Goal: Communication & Community: Answer question/provide support

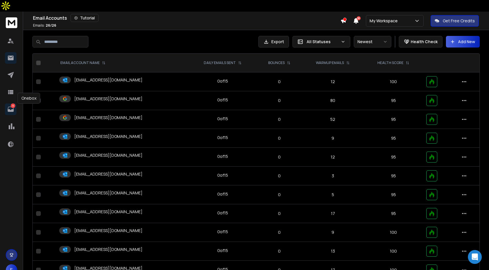
click at [12, 106] on icon at bounding box center [11, 108] width 6 height 5
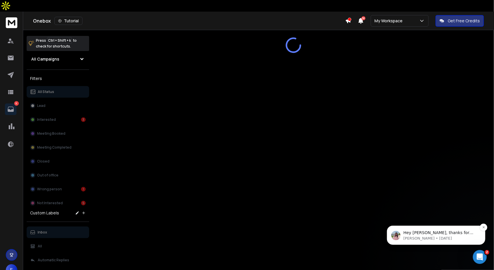
click at [433, 233] on span "Hey [PERSON_NAME], thanks for your patience. The server error you encountered w…" at bounding box center [440, 246] width 74 height 33
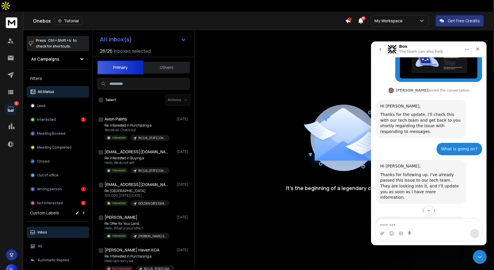
scroll to position [330, 0]
click at [480, 255] on icon "Close Intercom Messenger" at bounding box center [478, 255] width 7 height 7
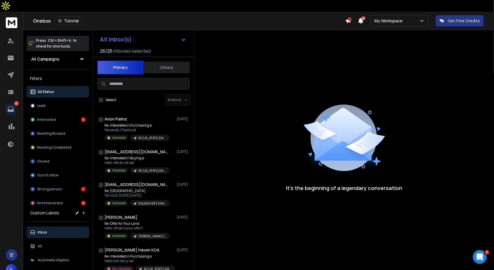
click at [163, 61] on button "Others" at bounding box center [166, 67] width 46 height 13
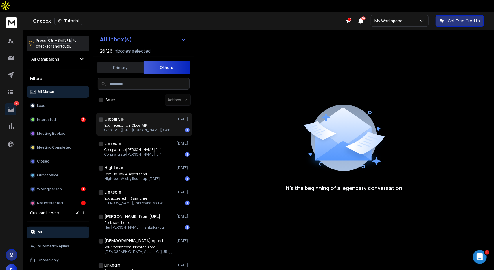
click at [152, 128] on p "Global VIP ([URL][DOMAIN_NAME]) Global VIP" at bounding box center [138, 130] width 69 height 5
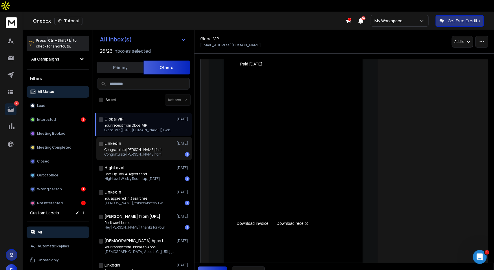
scroll to position [694, 0]
click at [164, 140] on div "LinkedIn [DATE]" at bounding box center [146, 143] width 85 height 6
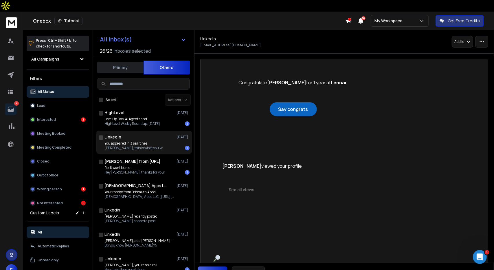
scroll to position [58, 0]
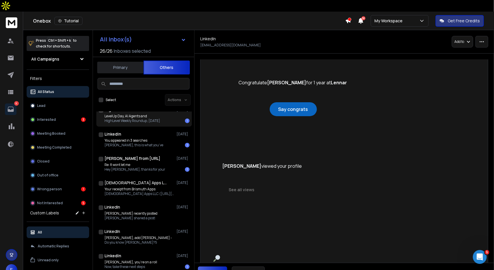
click at [160, 118] on p "HighLevel Weekly Roundup, [DATE]" at bounding box center [132, 120] width 56 height 5
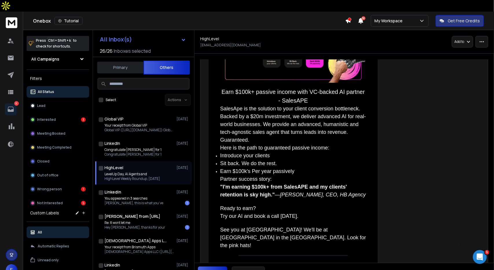
scroll to position [925, 0]
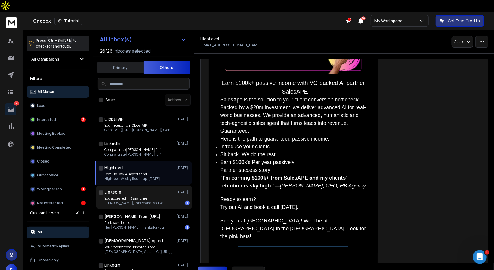
click at [148, 196] on div "You appeared in 3 searches [PERSON_NAME], this is what you’ve 1" at bounding box center [146, 200] width 85 height 9
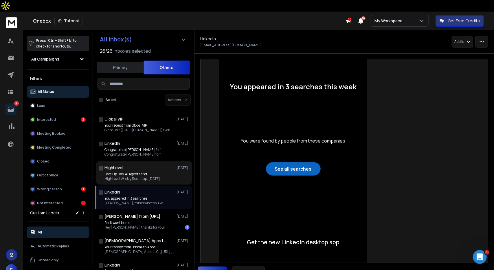
scroll to position [29, 0]
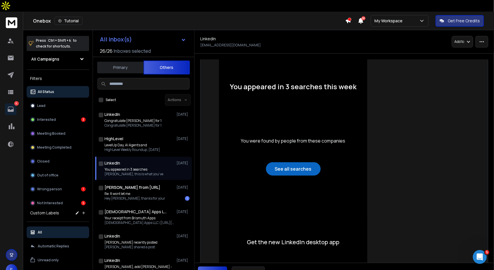
click at [178, 167] on div "You appeared in 3 searches [PERSON_NAME], this is what you’ve" at bounding box center [146, 171] width 85 height 9
click at [171, 184] on div "[PERSON_NAME] from [URL] [DATE]" at bounding box center [146, 187] width 85 height 6
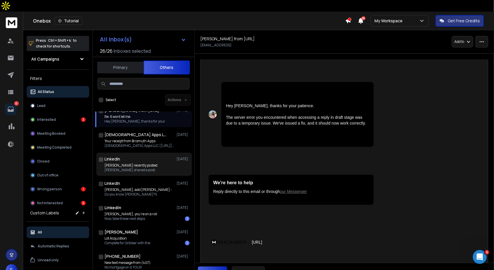
scroll to position [116, 0]
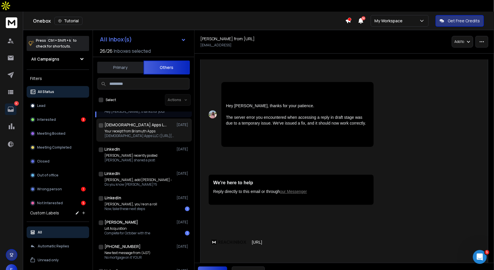
click at [167, 133] on p "[DEMOGRAPHIC_DATA] Apps LLC ([URL][DOMAIN_NAME]) [DEMOGRAPHIC_DATA]" at bounding box center [138, 135] width 69 height 5
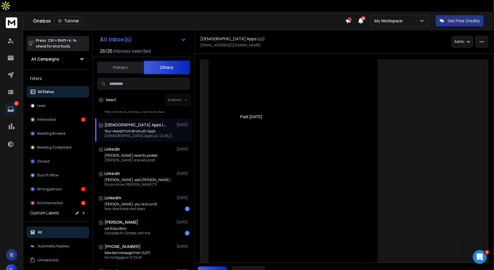
scroll to position [781, 0]
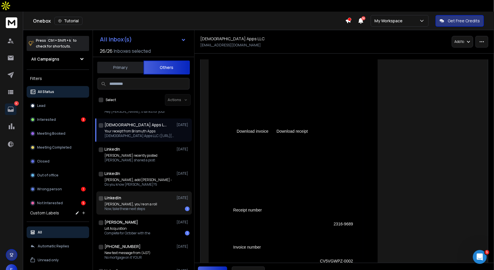
click at [168, 202] on div "[PERSON_NAME], you’re on a roll Now, take these next steps 1" at bounding box center [146, 206] width 85 height 9
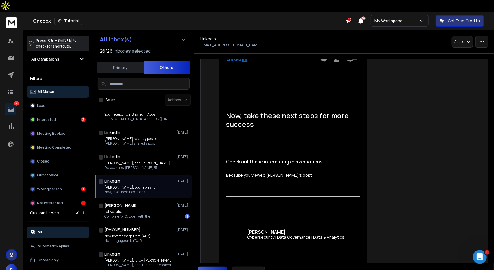
scroll to position [202, 0]
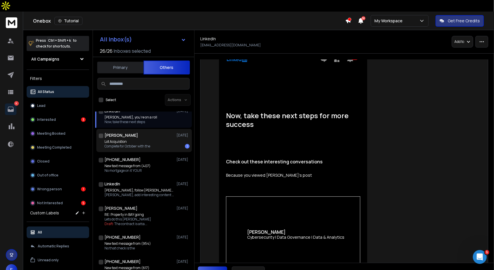
click at [174, 139] on div "Lot Acquistion Complete for October with the 1" at bounding box center [146, 143] width 85 height 9
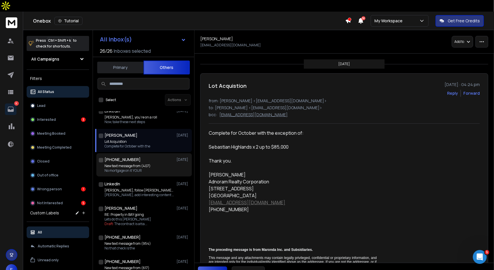
click at [169, 156] on div "[PHONE_NUMBER] [DATE]" at bounding box center [146, 159] width 85 height 6
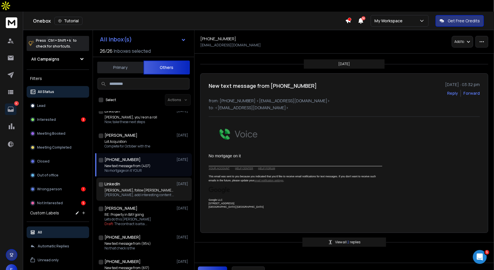
click at [161, 181] on div "LinkedIn [DATE] [PERSON_NAME], follow [PERSON_NAME] - [PERSON_NAME], add intere…" at bounding box center [146, 189] width 85 height 16
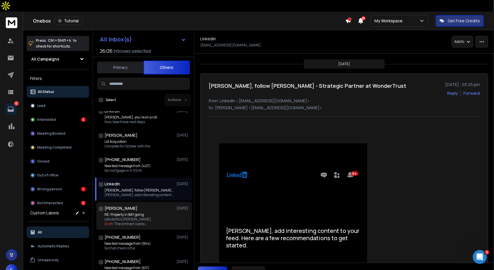
click at [158, 205] on div "[PERSON_NAME] [DATE]" at bounding box center [146, 208] width 85 height 6
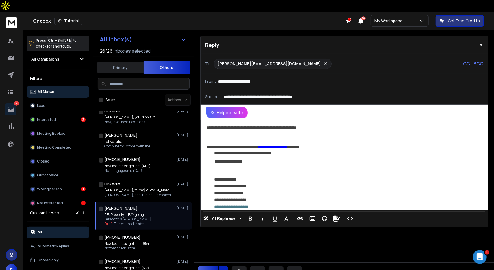
click at [206, 266] on button "Send" at bounding box center [208, 272] width 20 height 12
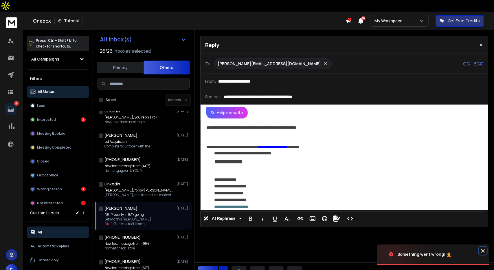
click at [481, 251] on icon "Notifications (F8)" at bounding box center [483, 251] width 6 height 6
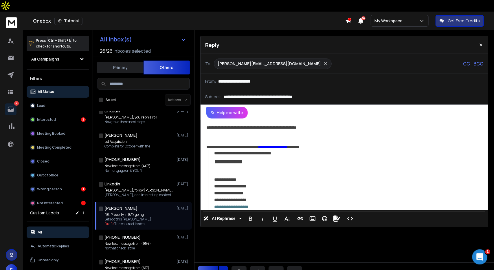
click at [482, 253] on icon "Open Intercom Messenger" at bounding box center [479, 256] width 10 height 10
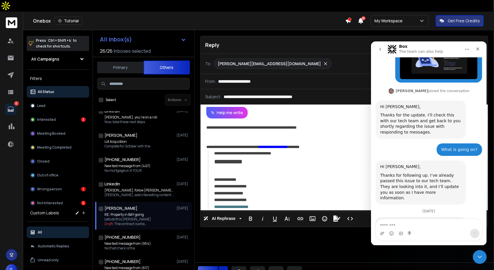
scroll to position [330, 0]
type textarea "*"
type textarea "**********"
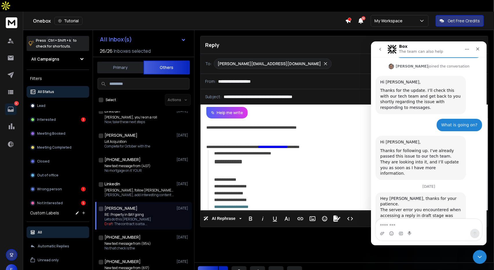
scroll to position [355, 0]
click at [483, 259] on div "Close Intercom Messenger" at bounding box center [479, 256] width 14 height 14
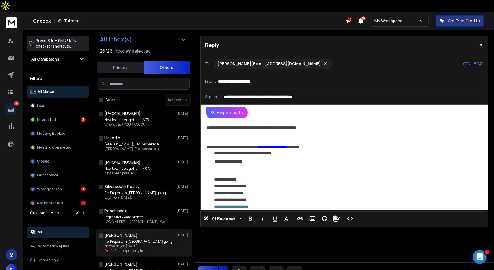
scroll to position [405, 0]
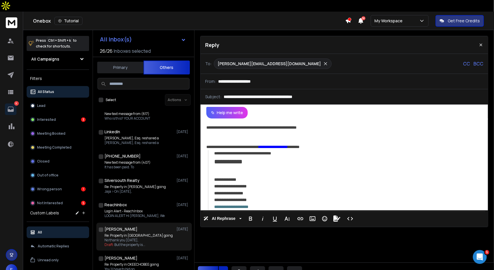
click at [152, 233] on div "Re: Property in ORANGE going No thank you [DATE], Draft: But the property is ..." at bounding box center [146, 240] width 85 height 14
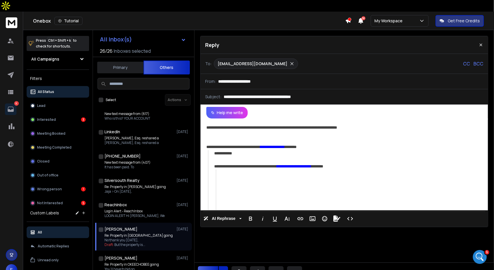
click at [208, 266] on button "Send" at bounding box center [208, 272] width 20 height 12
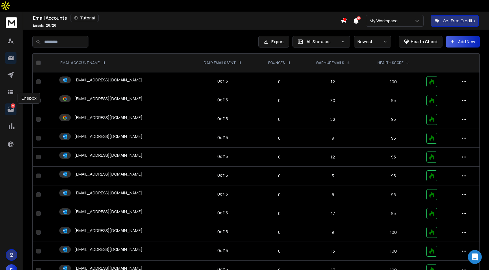
click at [13, 106] on icon at bounding box center [11, 108] width 6 height 5
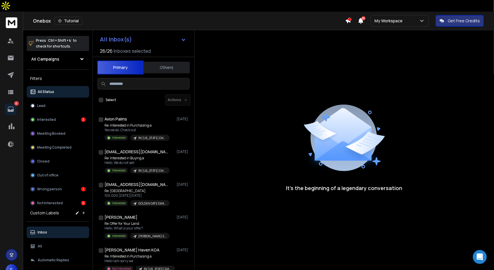
click at [168, 61] on button "Others" at bounding box center [166, 67] width 46 height 13
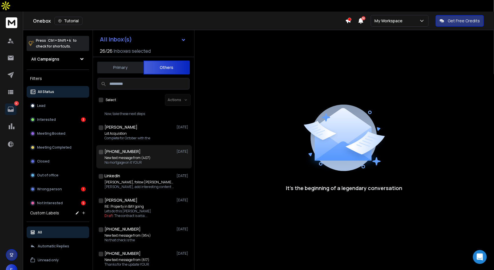
scroll to position [231, 0]
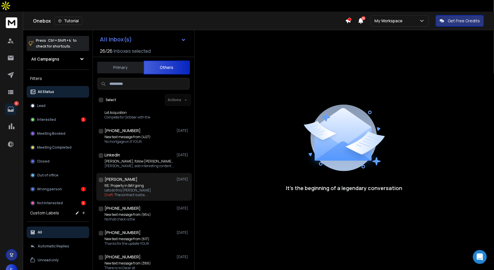
click at [165, 176] on div "Hiram Collazo 10 Oct RE: Property in BAY going Lets do this Hiram Collazo Draft…" at bounding box center [146, 186] width 85 height 21
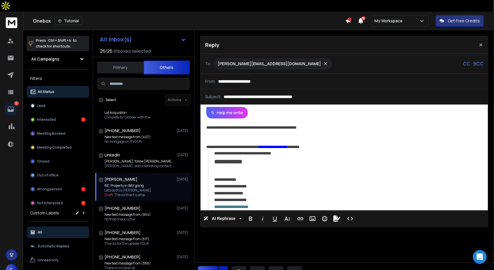
click at [212, 266] on button "Send" at bounding box center [208, 272] width 20 height 12
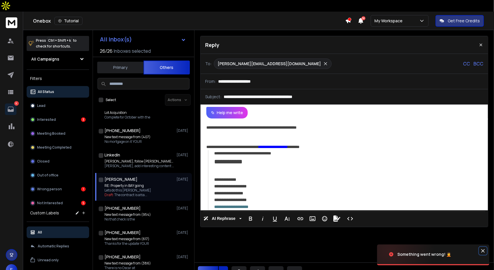
click at [483, 250] on icon "Notifications (F8)" at bounding box center [482, 250] width 3 height 3
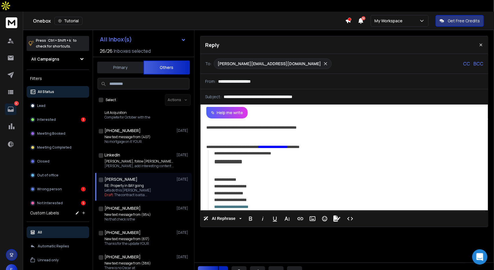
click at [483, 256] on div "Open Intercom Messenger" at bounding box center [479, 256] width 15 height 15
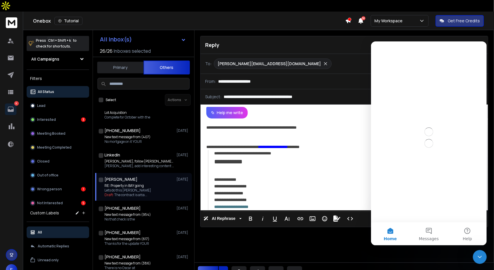
scroll to position [0, 0]
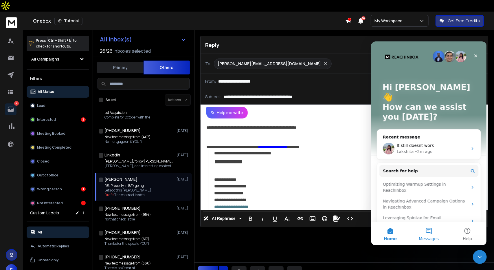
click at [433, 227] on button "Messages" at bounding box center [428, 233] width 38 height 23
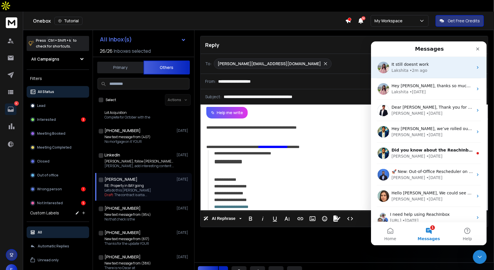
click at [429, 73] on div "It still doesnt work Lakshita • 2m ago" at bounding box center [428, 66] width 116 height 21
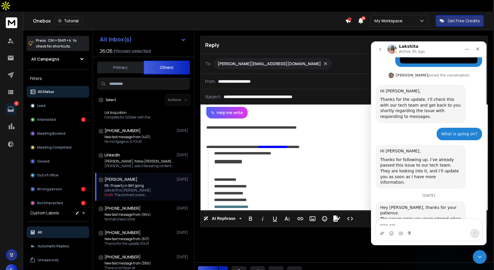
scroll to position [355, 0]
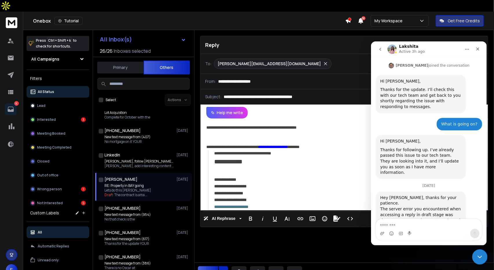
drag, startPoint x: 481, startPoint y: 257, endPoint x: 925, endPoint y: 480, distance: 497.7
click at [481, 257] on icon "Close Intercom Messenger" at bounding box center [478, 255] width 7 height 7
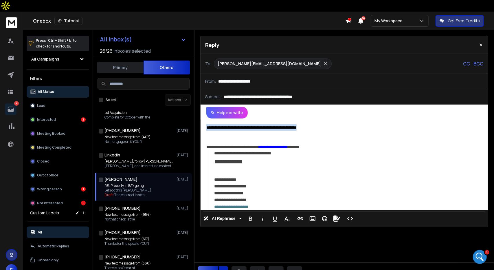
drag, startPoint x: 338, startPoint y: 116, endPoint x: 216, endPoint y: 115, distance: 121.2
click at [204, 118] on div "**********" at bounding box center [343, 164] width 287 height 92
click at [208, 266] on button "Send" at bounding box center [208, 272] width 20 height 12
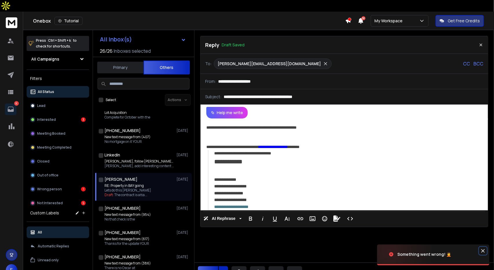
click at [485, 251] on icon "Notifications (F8)" at bounding box center [483, 251] width 6 height 6
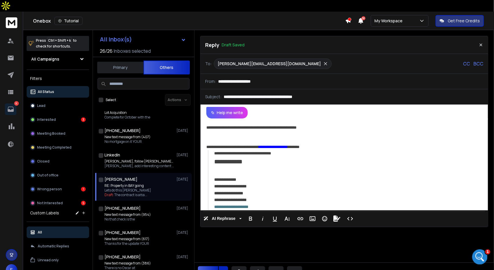
click at [480, 255] on icon "Open Intercom Messenger" at bounding box center [479, 256] width 10 height 10
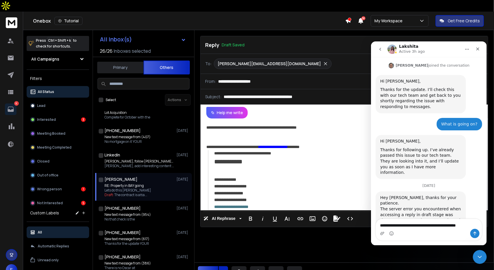
type textarea "**********"
click at [473, 233] on icon "Send a message…" at bounding box center [474, 233] width 3 height 4
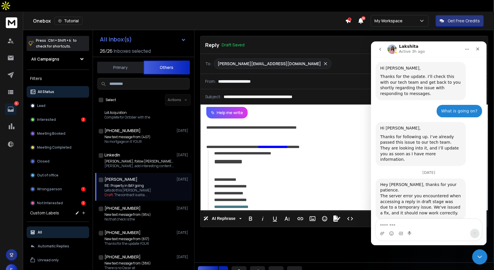
click at [478, 256] on icon "Close Intercom Messenger" at bounding box center [479, 256] width 4 height 2
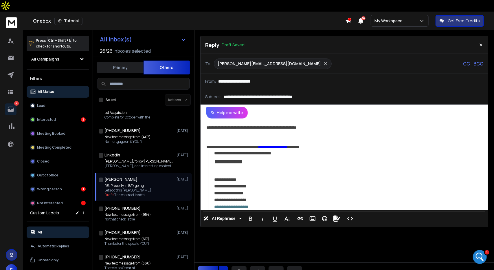
click at [205, 266] on button "Send" at bounding box center [208, 272] width 20 height 12
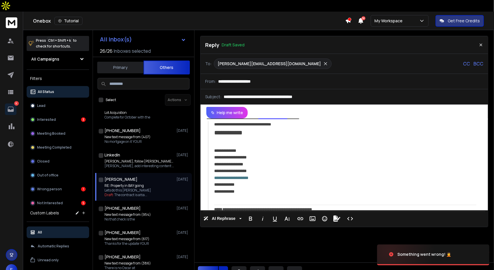
scroll to position [0, 0]
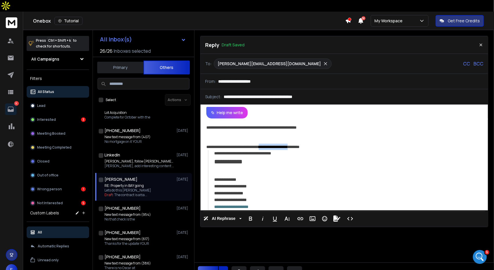
drag, startPoint x: 273, startPoint y: 135, endPoint x: 319, endPoint y: 136, distance: 46.3
click at [319, 143] on div "**********" at bounding box center [341, 146] width 270 height 6
copy link "**********"
drag, startPoint x: 205, startPoint y: 114, endPoint x: 320, endPoint y: 115, distance: 114.3
click at [320, 118] on div "**********" at bounding box center [343, 164] width 286 height 92
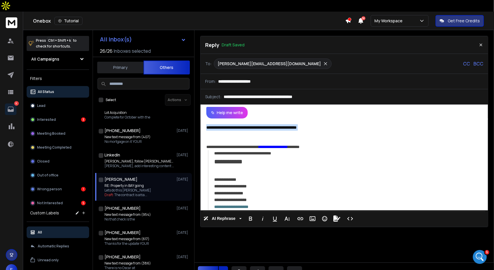
copy div "**********"
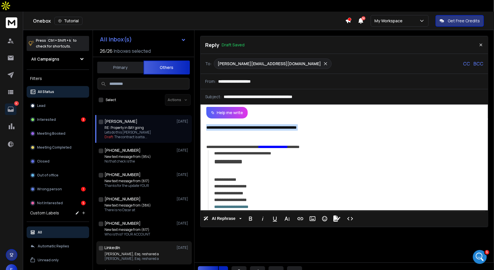
scroll to position [434, 0]
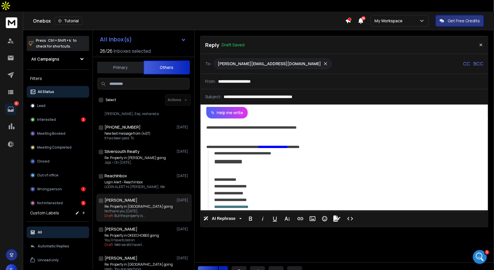
click at [147, 209] on p "No thank you [DATE]," at bounding box center [138, 211] width 68 height 5
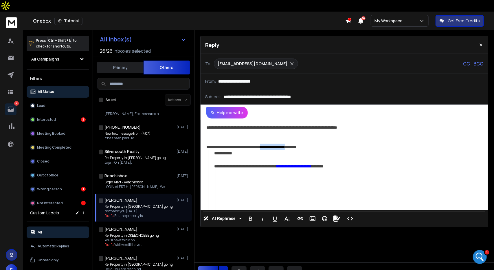
drag, startPoint x: 276, startPoint y: 135, endPoint x: 312, endPoint y: 137, distance: 35.6
click at [312, 143] on div "**********" at bounding box center [341, 146] width 270 height 6
copy link "**********"
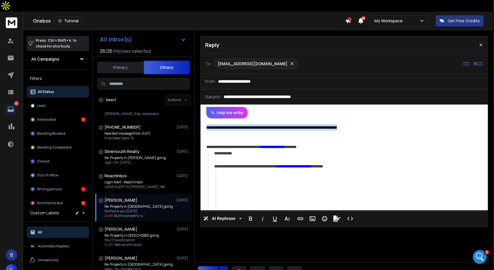
drag, startPoint x: 348, startPoint y: 116, endPoint x: 204, endPoint y: 117, distance: 143.2
click at [204, 118] on div "**********" at bounding box center [343, 164] width 287 height 92
copy div "**********"
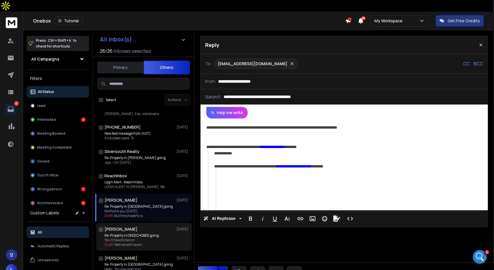
click at [132, 233] on p "Re: Property in OKEECHOBEE going" at bounding box center [131, 235] width 54 height 5
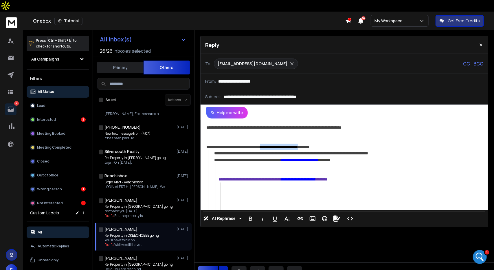
drag, startPoint x: 276, startPoint y: 135, endPoint x: 333, endPoint y: 135, distance: 56.7
click at [298, 145] on link "**********" at bounding box center [279, 147] width 38 height 4
copy link "**********"
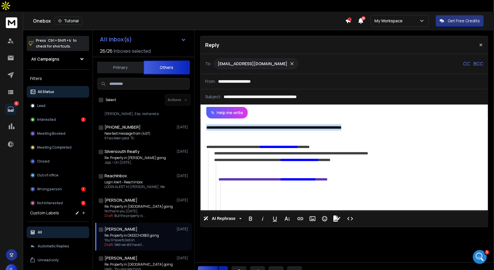
drag, startPoint x: 376, startPoint y: 115, endPoint x: 202, endPoint y: 117, distance: 173.8
click at [202, 118] on div "**********" at bounding box center [343, 164] width 287 height 92
copy div
